Goal: Navigation & Orientation: Find specific page/section

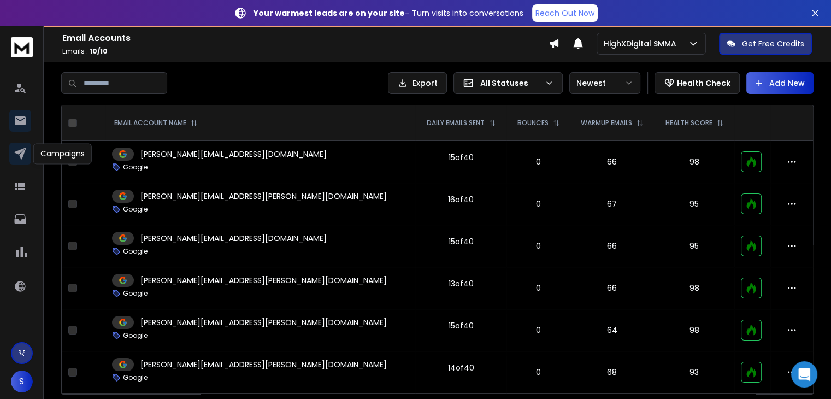
click at [27, 151] on link at bounding box center [20, 154] width 22 height 22
click at [23, 217] on icon at bounding box center [20, 218] width 13 height 13
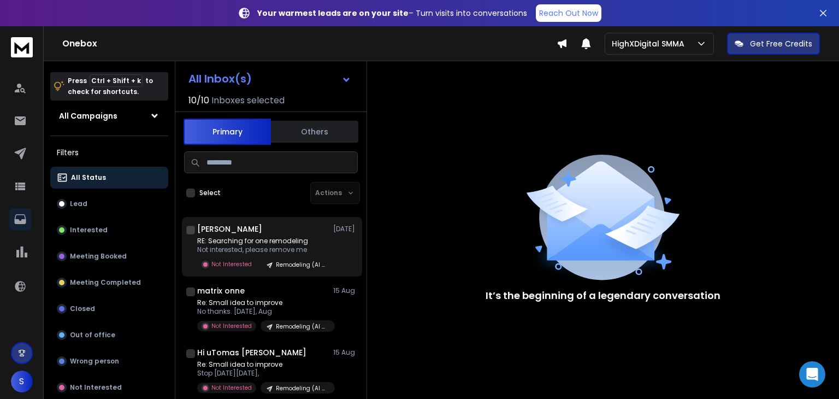
click at [264, 241] on p "RE: Searching for one remodeling" at bounding box center [262, 240] width 131 height 9
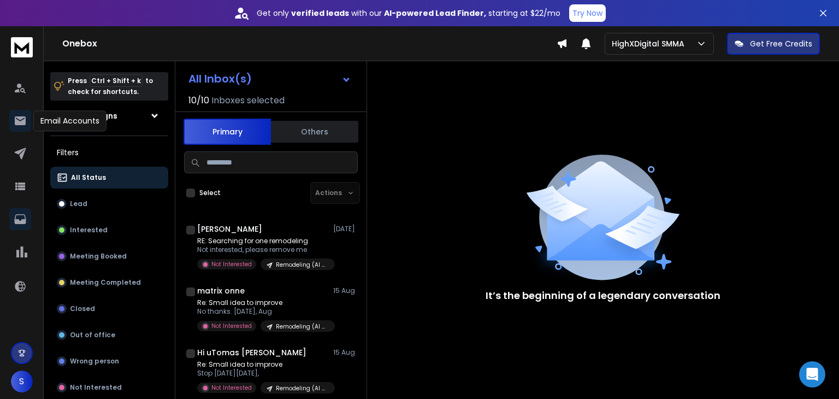
click at [16, 117] on icon at bounding box center [20, 120] width 11 height 9
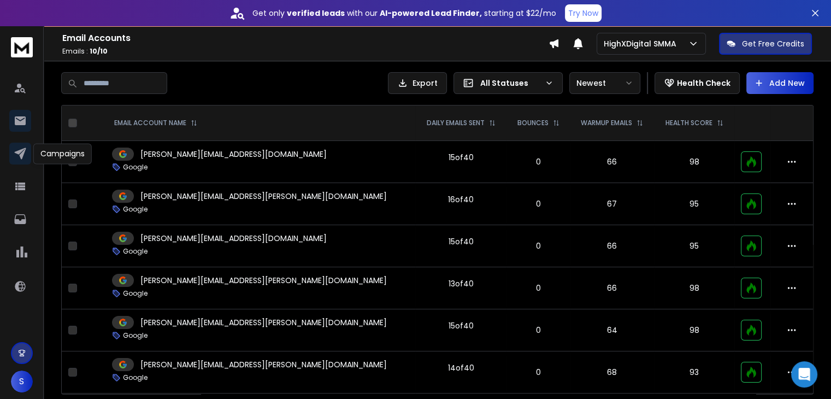
click at [24, 157] on icon at bounding box center [20, 153] width 13 height 13
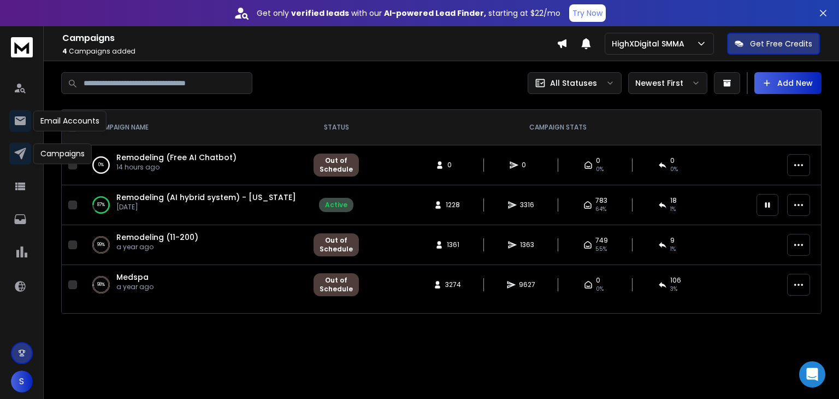
click at [14, 118] on icon at bounding box center [20, 120] width 13 height 13
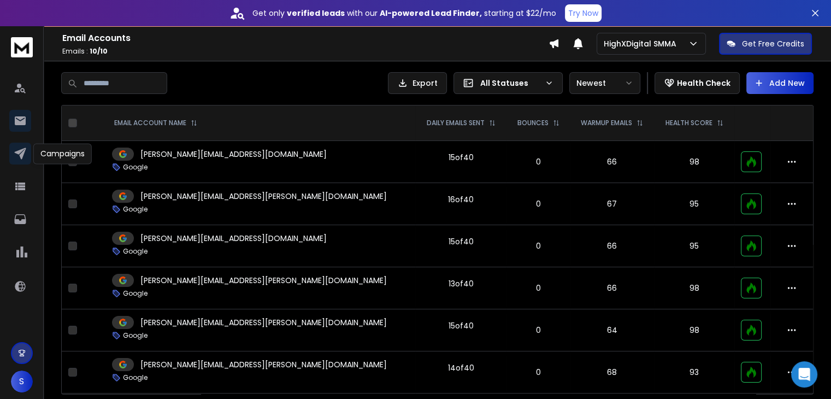
click at [20, 151] on icon at bounding box center [19, 152] width 11 height 11
